Goal: Task Accomplishment & Management: Manage account settings

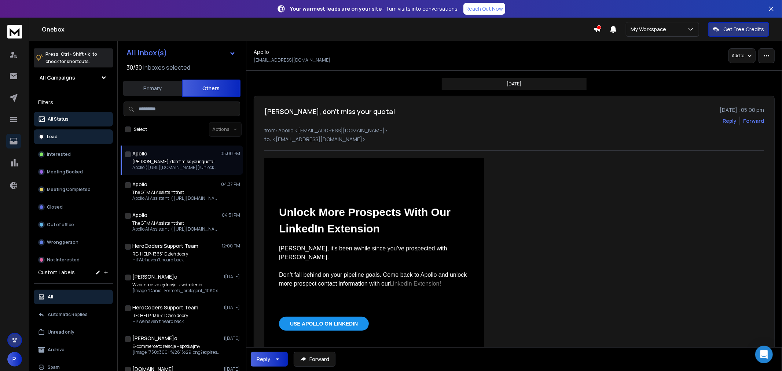
click at [61, 139] on button "Lead" at bounding box center [73, 136] width 79 height 15
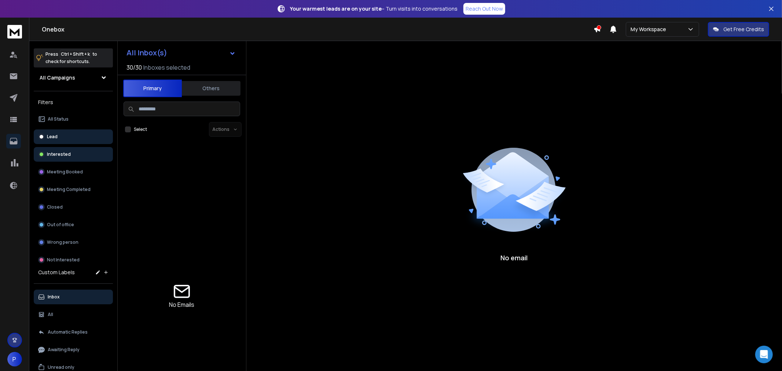
click at [66, 151] on button "Interested" at bounding box center [73, 154] width 79 height 15
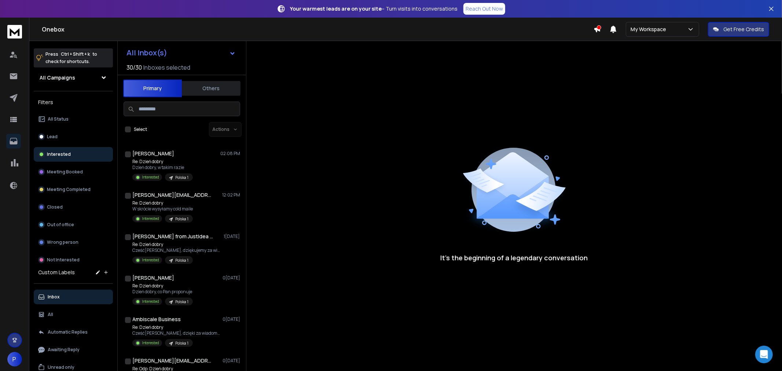
click at [204, 94] on button "Others" at bounding box center [211, 88] width 59 height 16
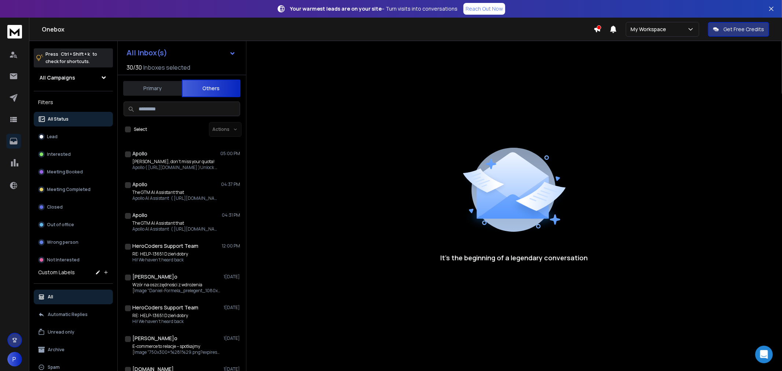
click at [176, 94] on button "Primary" at bounding box center [152, 88] width 59 height 16
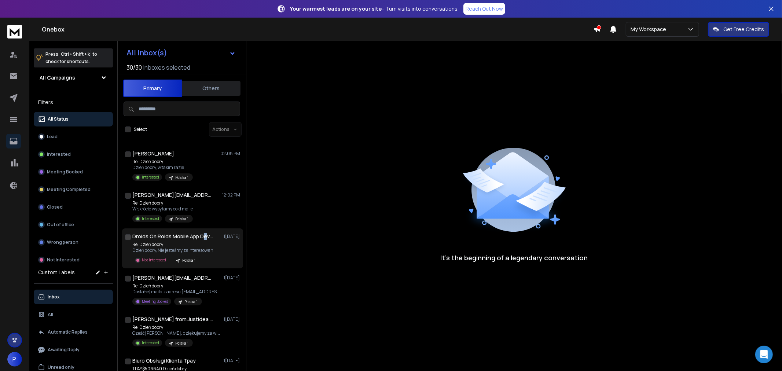
click at [202, 237] on h1 "Droids On Roids Mobile App Development Company" at bounding box center [172, 236] width 81 height 7
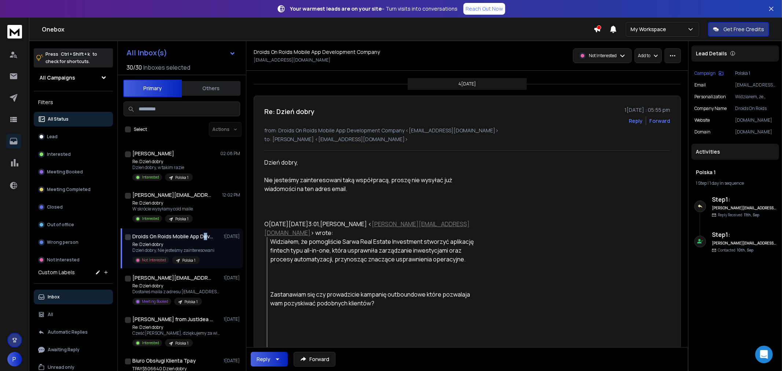
click at [214, 91] on button "Others" at bounding box center [211, 88] width 59 height 16
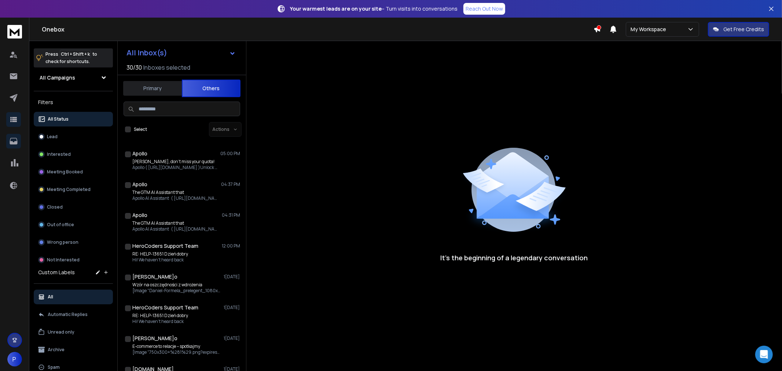
click at [17, 118] on icon at bounding box center [13, 119] width 9 height 9
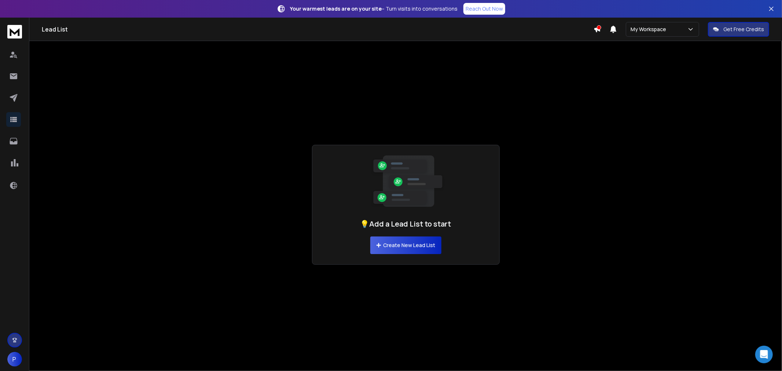
click at [22, 151] on div at bounding box center [14, 142] width 17 height 17
click at [21, 149] on div at bounding box center [14, 142] width 17 height 17
click at [17, 145] on icon at bounding box center [13, 141] width 9 height 9
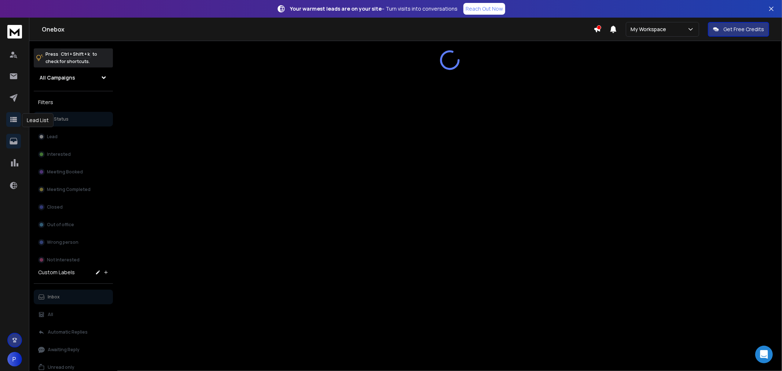
click at [9, 118] on icon at bounding box center [13, 119] width 9 height 9
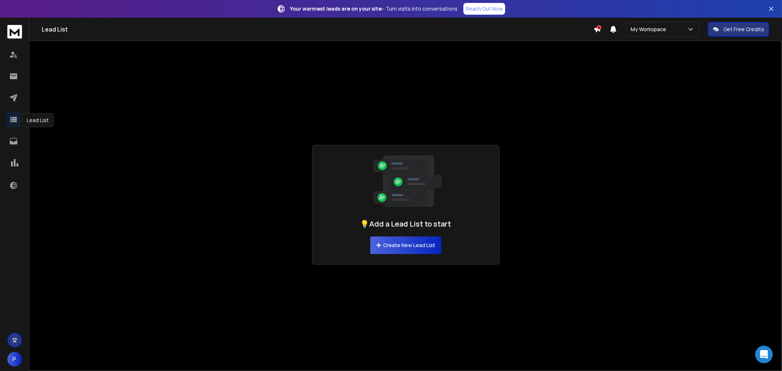
click at [17, 111] on div at bounding box center [14, 121] width 17 height 148
click at [13, 105] on div at bounding box center [14, 99] width 17 height 17
click at [18, 105] on link at bounding box center [13, 98] width 15 height 15
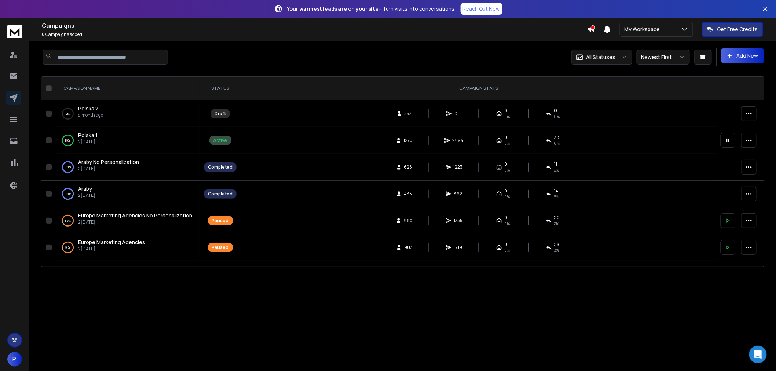
click at [110, 118] on div "0 % Polska 2 a month ago" at bounding box center [127, 114] width 130 height 18
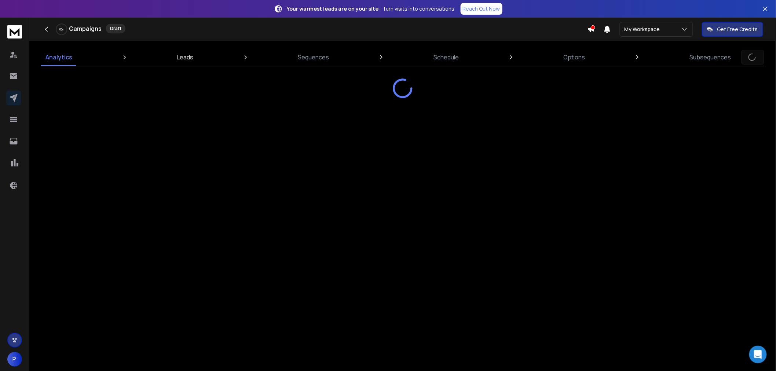
click at [182, 61] on p "Leads" at bounding box center [185, 57] width 17 height 9
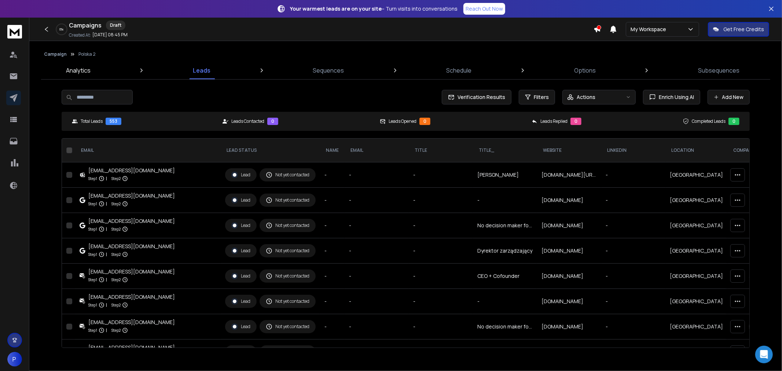
click at [70, 68] on p "Analytics" at bounding box center [78, 70] width 25 height 9
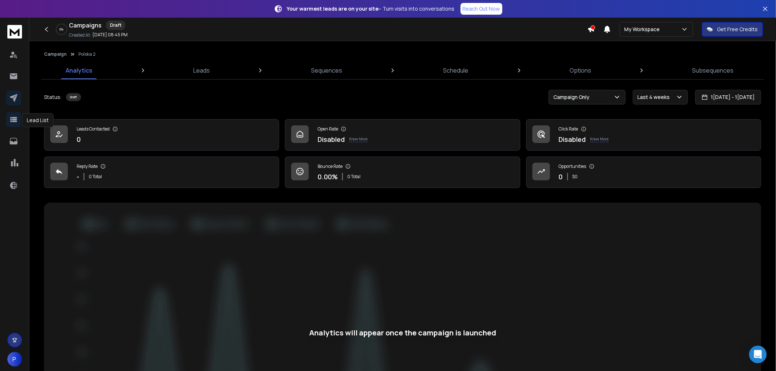
click at [11, 116] on icon at bounding box center [13, 119] width 9 height 9
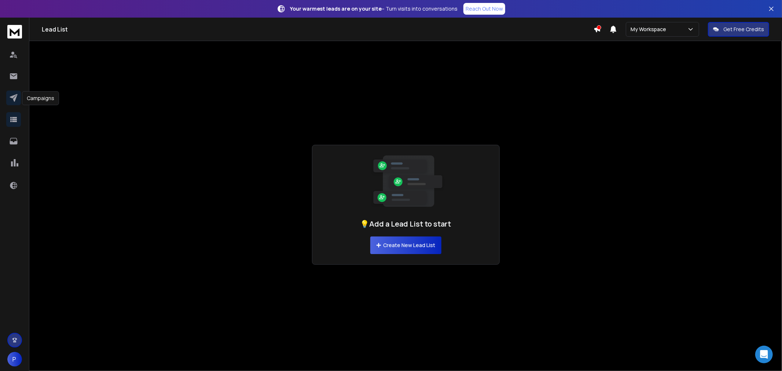
click at [18, 100] on link at bounding box center [13, 98] width 15 height 15
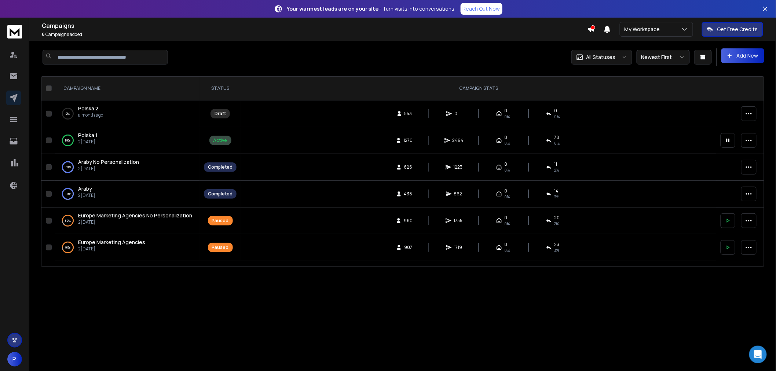
click at [170, 139] on div "99 % Polska 1 [DATE]" at bounding box center [127, 141] width 130 height 18
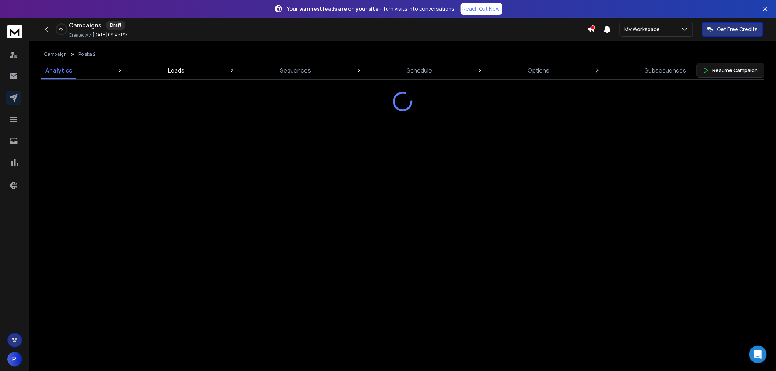
click at [174, 71] on p "Leads" at bounding box center [176, 70] width 17 height 9
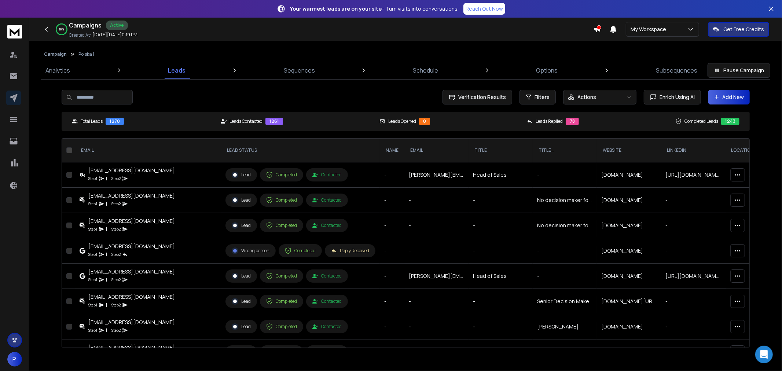
click at [88, 71] on div "Analytics Leads Sequences Schedule Options Subsequences" at bounding box center [371, 71] width 661 height 18
click at [67, 72] on p "Analytics" at bounding box center [57, 70] width 25 height 9
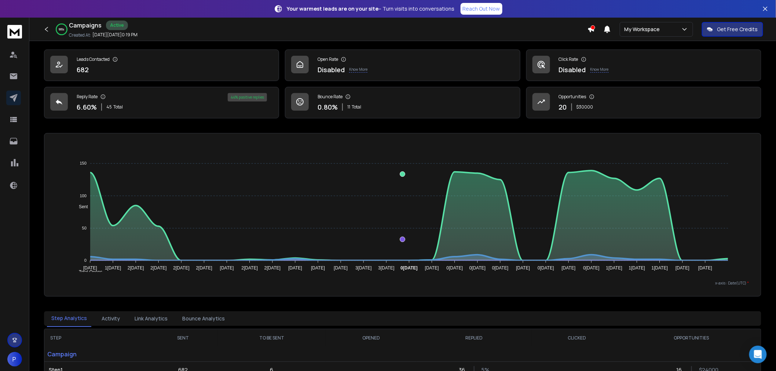
scroll to position [136, 0]
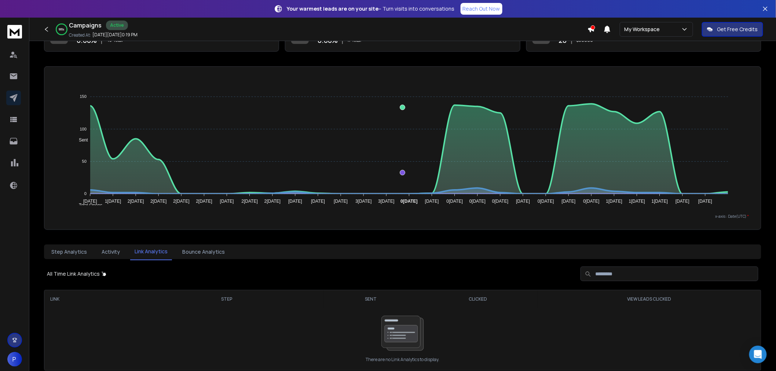
click at [146, 255] on button "Link Analytics" at bounding box center [151, 252] width 42 height 17
click at [114, 255] on button "Activity" at bounding box center [110, 252] width 27 height 16
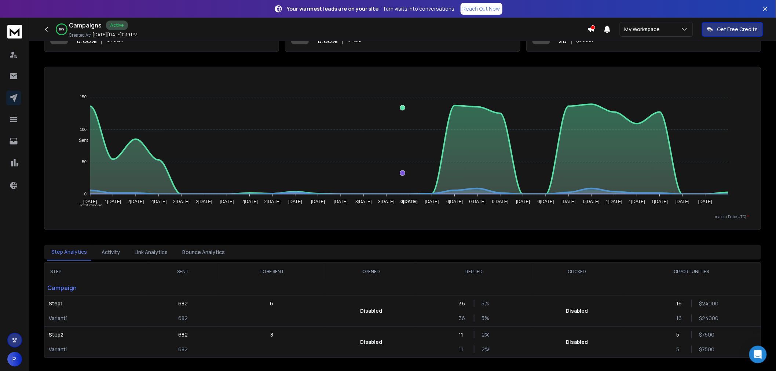
click at [70, 250] on button "Step Analytics" at bounding box center [69, 252] width 44 height 17
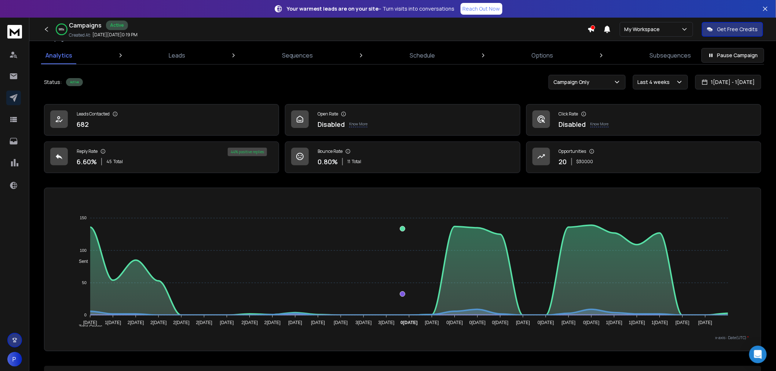
scroll to position [14, 0]
click at [71, 58] on p "Analytics" at bounding box center [58, 56] width 27 height 9
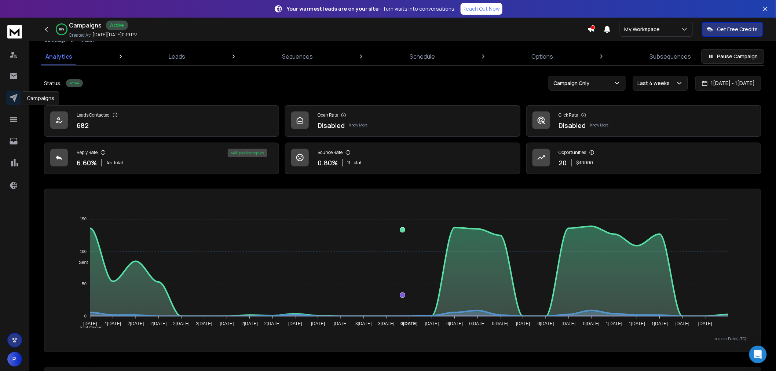
click at [17, 94] on icon at bounding box center [13, 98] width 9 height 9
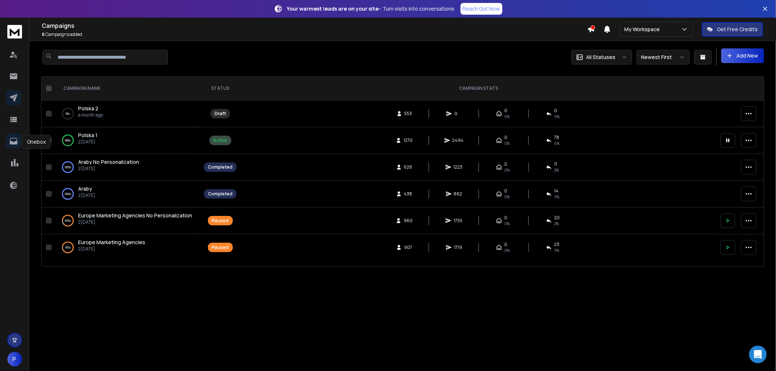
click at [21, 143] on body "Your warmest leads are on your site – Turn visits into conversations Reach Out …" at bounding box center [388, 185] width 776 height 371
click at [20, 142] on link at bounding box center [13, 141] width 15 height 15
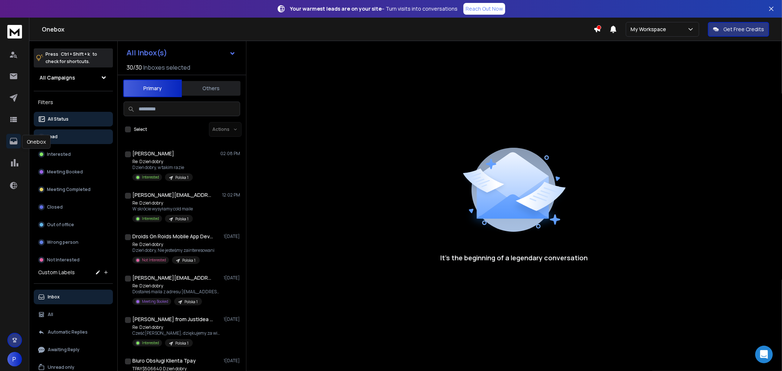
click at [64, 133] on button "Lead" at bounding box center [73, 136] width 79 height 15
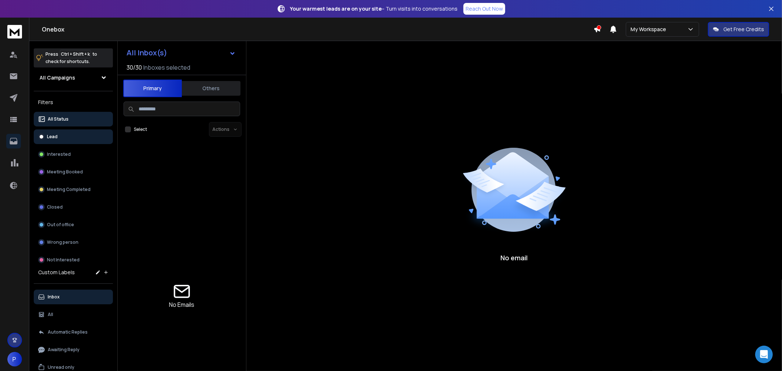
click at [66, 118] on p "All Status" at bounding box center [58, 119] width 21 height 6
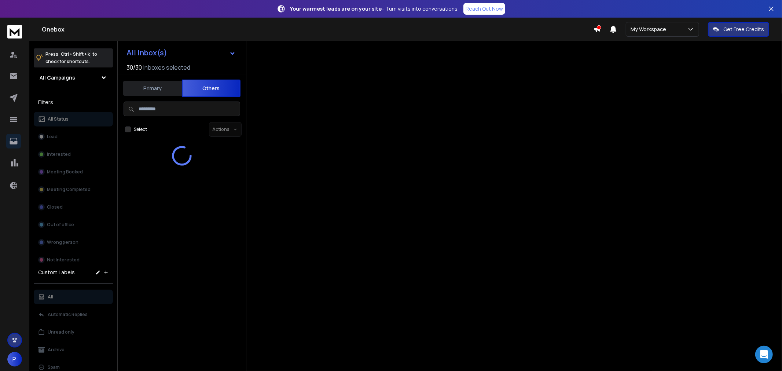
click at [203, 88] on button "Others" at bounding box center [211, 89] width 59 height 18
click at [160, 87] on button "Primary" at bounding box center [152, 89] width 59 height 18
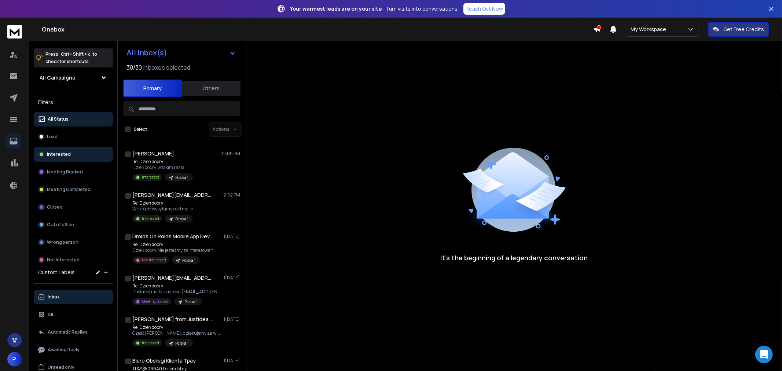
click at [57, 147] on button "Interested" at bounding box center [73, 154] width 79 height 15
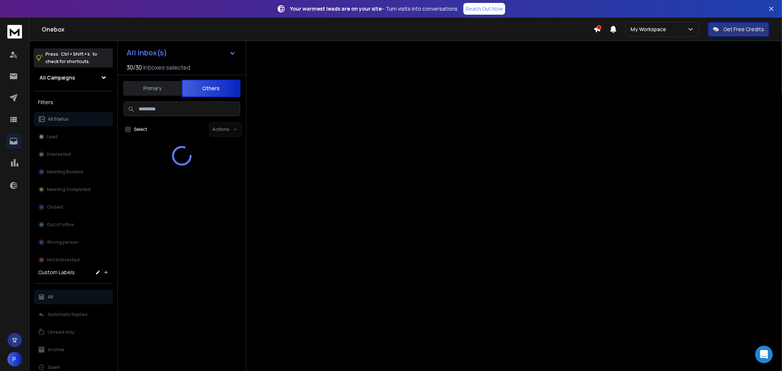
click at [203, 88] on button "Others" at bounding box center [211, 89] width 59 height 18
